Goal: Task Accomplishment & Management: Manage account settings

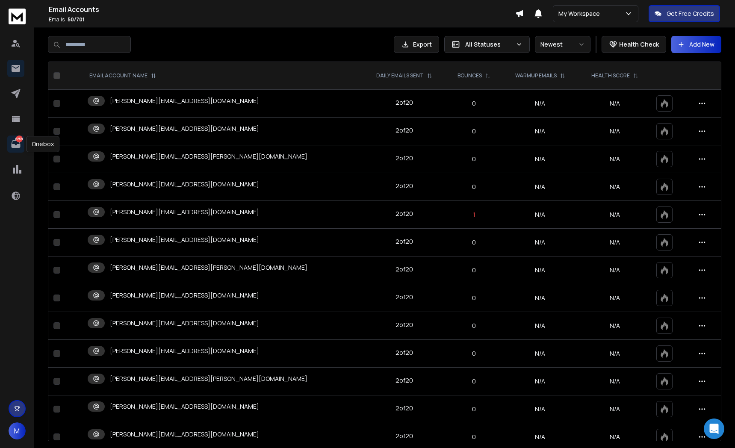
click at [17, 146] on icon at bounding box center [15, 144] width 9 height 8
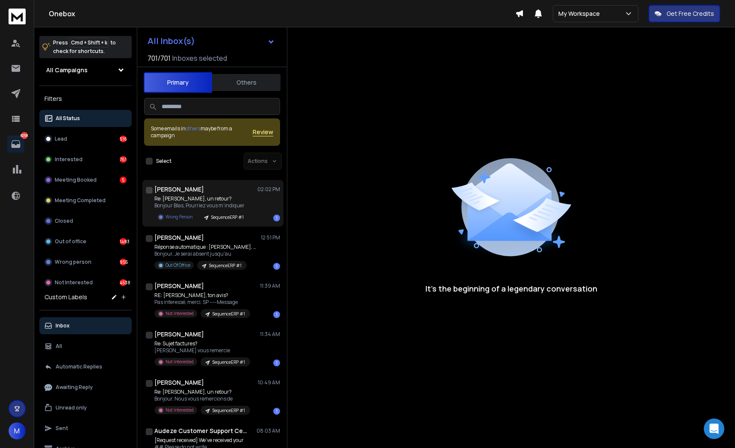
click at [223, 204] on p "Bonjour Blas, Pourriez vous m’indiquer" at bounding box center [201, 205] width 94 height 7
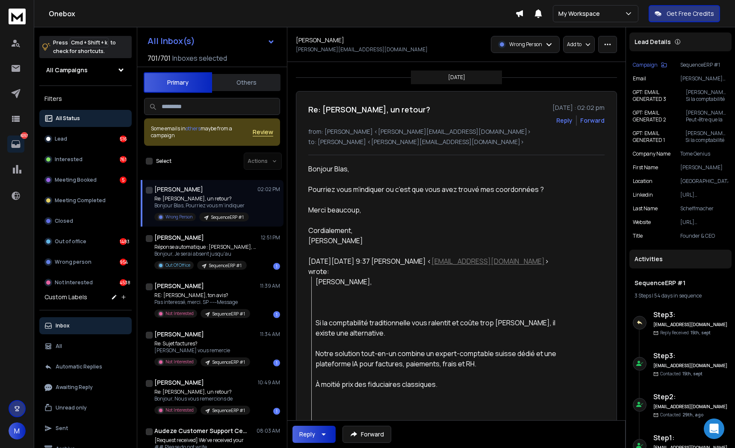
click at [330, 244] on div "[PERSON_NAME]" at bounding box center [433, 240] width 250 height 10
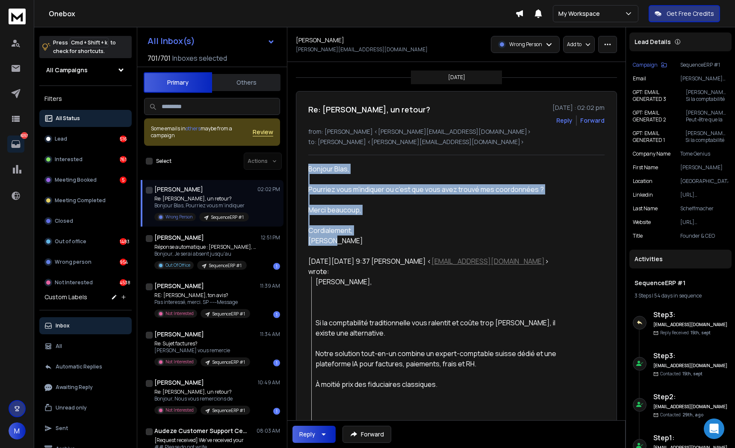
drag, startPoint x: 330, startPoint y: 244, endPoint x: 310, endPoint y: 166, distance: 81.2
click at [310, 165] on div "Bonjour Blas, Pourriez vous m’indiquer ou c’est que vous avez trouvé mes coordo…" at bounding box center [436, 403] width 256 height 479
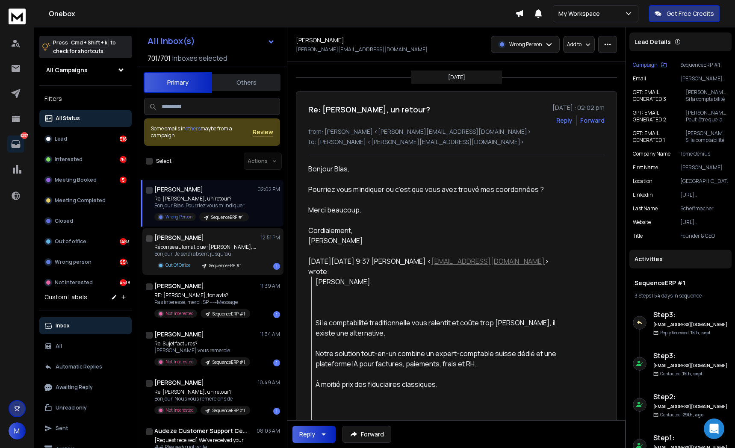
click at [226, 238] on div "[PERSON_NAME] 12:51 PM" at bounding box center [217, 237] width 126 height 9
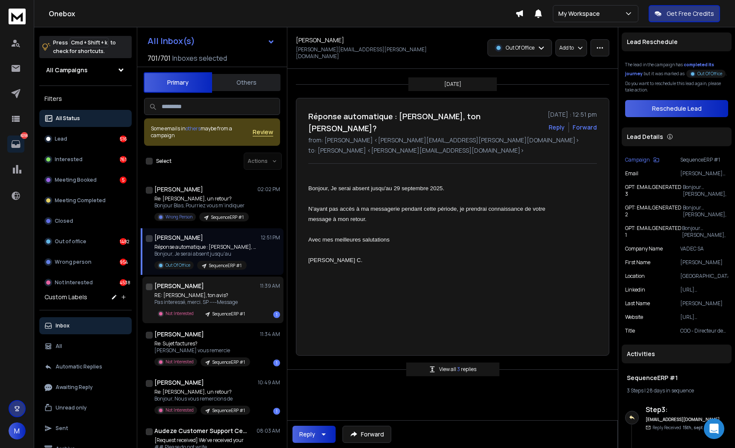
click at [216, 284] on div "[PERSON_NAME] 11:39 AM" at bounding box center [217, 286] width 126 height 9
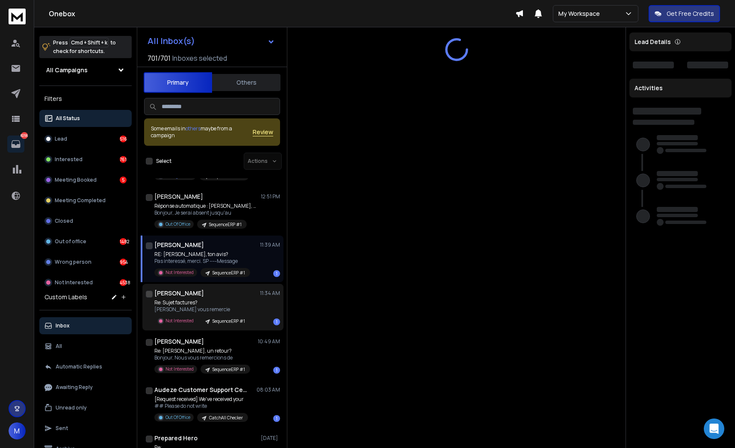
click at [204, 305] on p "Re: Sujet factures?" at bounding box center [202, 302] width 96 height 7
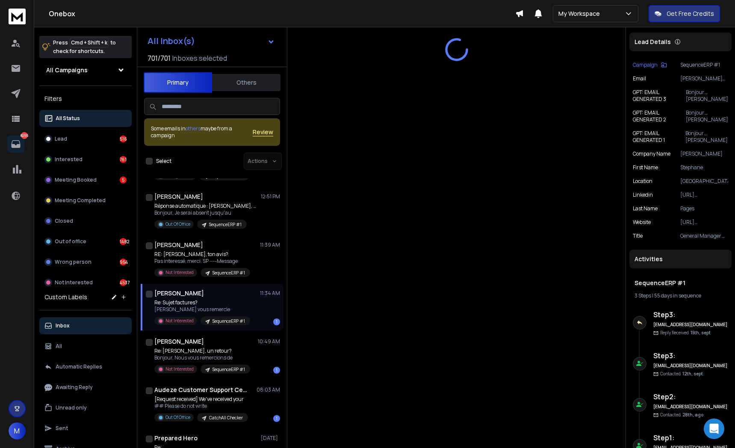
scroll to position [81, 0]
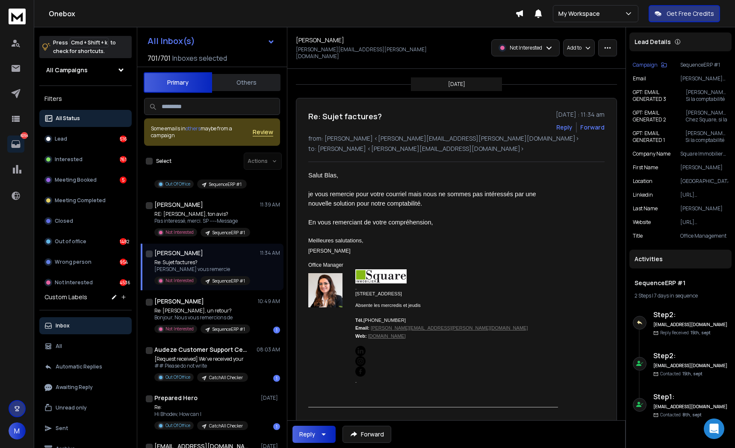
click at [312, 171] on div "Salut Blas," at bounding box center [433, 175] width 250 height 9
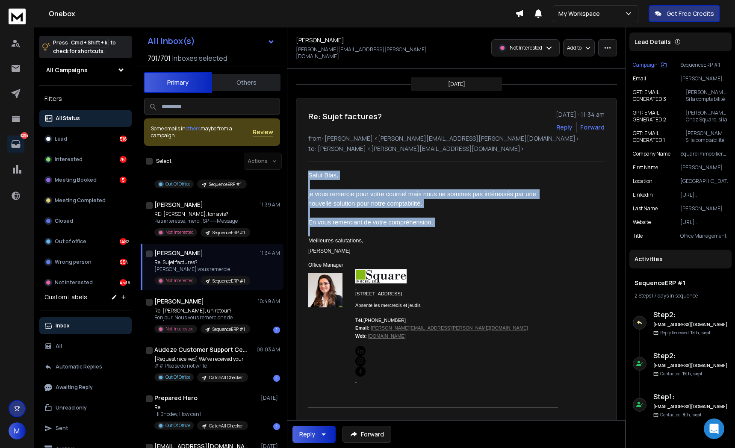
drag, startPoint x: 312, startPoint y: 166, endPoint x: 348, endPoint y: 238, distance: 80.3
click at [348, 238] on div "[PERSON_NAME] vous remercie pour votre courriel mais nous ne sommes pas intéres…" at bounding box center [433, 385] width 250 height 429
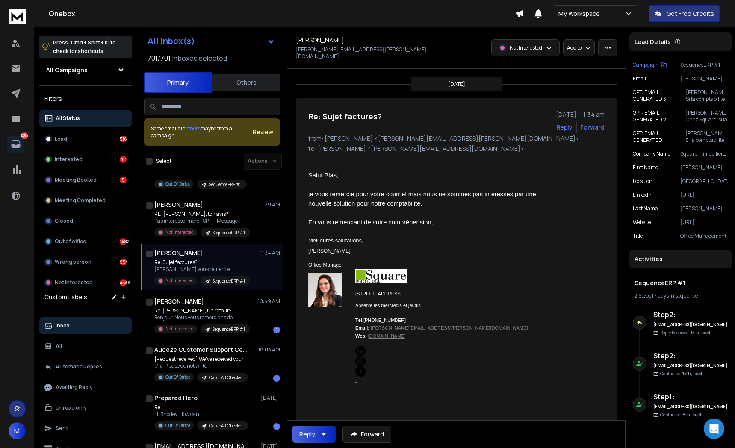
click at [212, 273] on div "Re: Sujet factures? [PERSON_NAME] vous remercie Not Interested SequenceERP #1" at bounding box center [202, 272] width 96 height 26
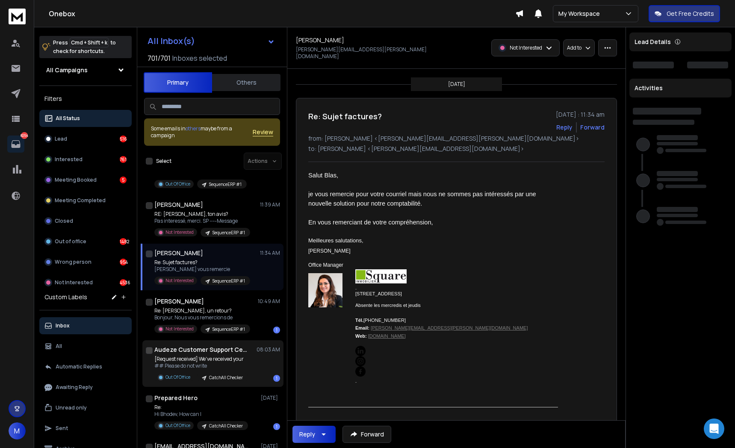
click at [215, 343] on div "Audeze Customer Support Center 08:03 AM [Request received] We've received your …" at bounding box center [212, 363] width 141 height 47
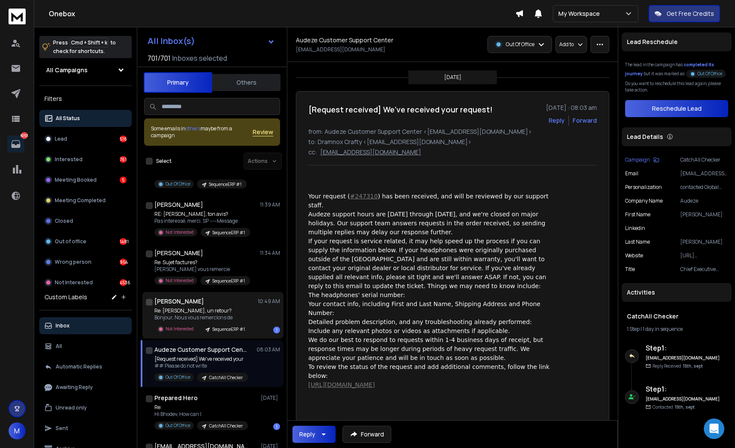
click at [221, 326] on p "SequenceERP #1" at bounding box center [228, 329] width 32 height 6
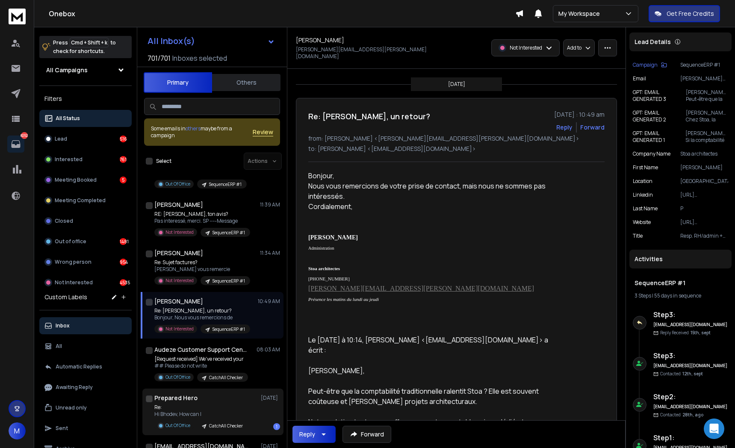
click at [200, 406] on p "Re:" at bounding box center [201, 407] width 94 height 7
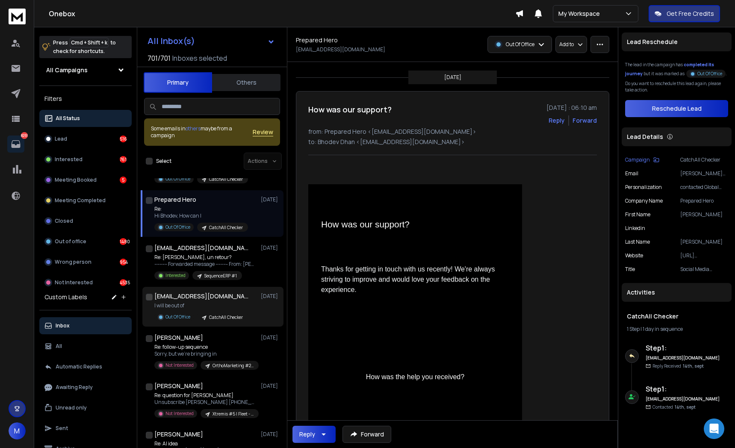
scroll to position [0, 0]
